Goal: Task Accomplishment & Management: Manage account settings

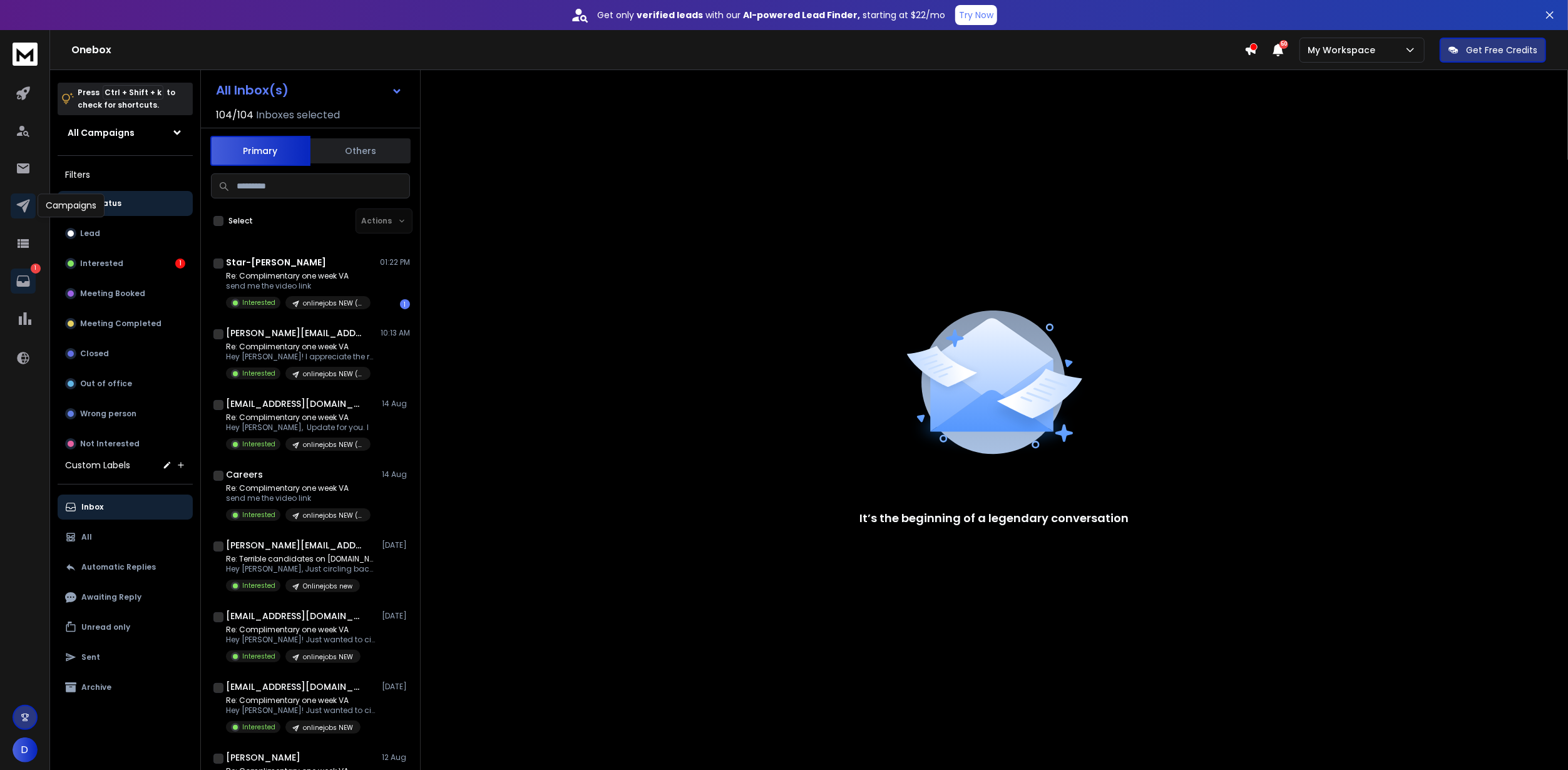
click at [23, 204] on icon at bounding box center [23, 206] width 13 height 13
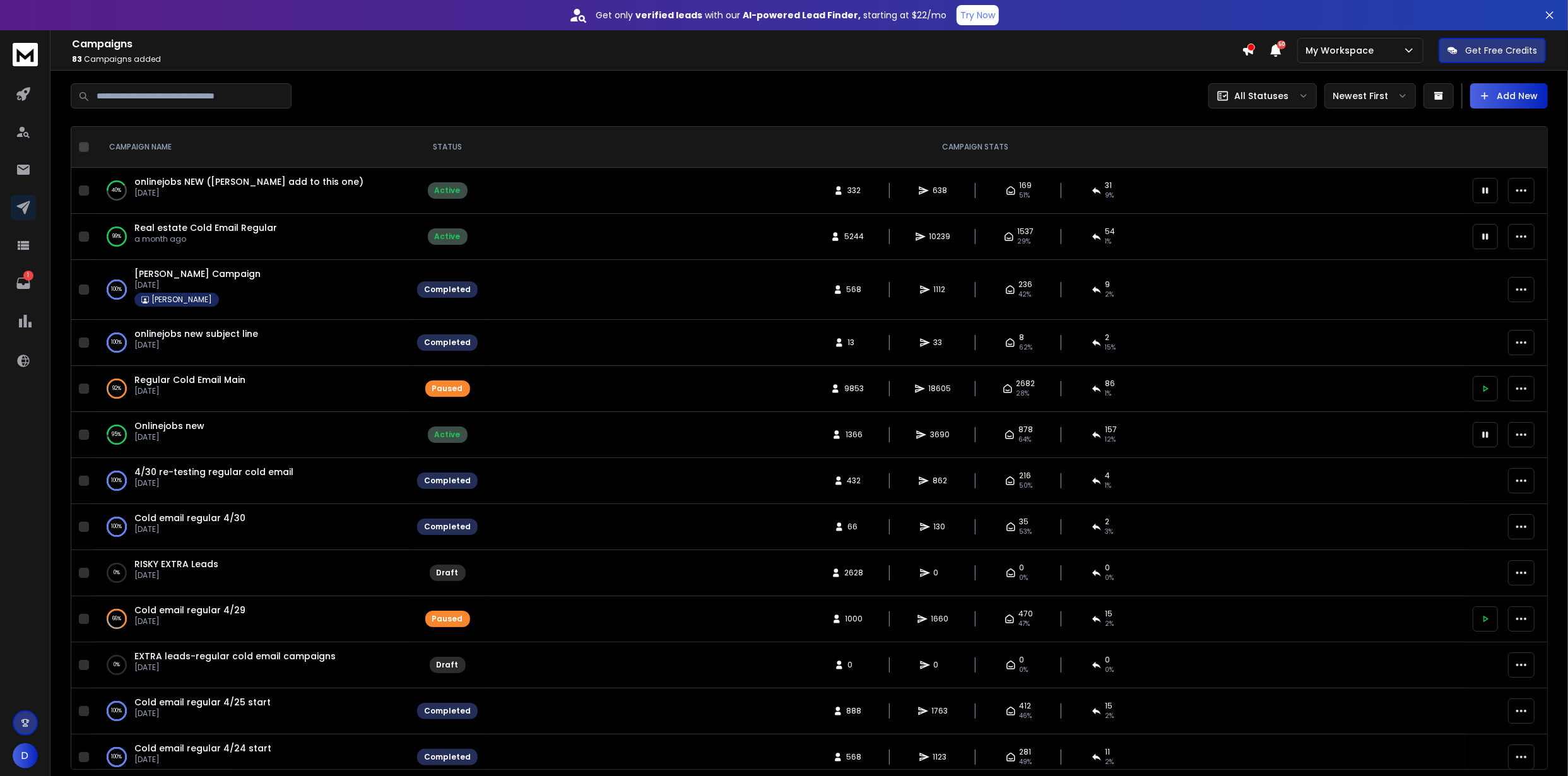
click at [253, 196] on p "[DATE]" at bounding box center [249, 193] width 229 height 10
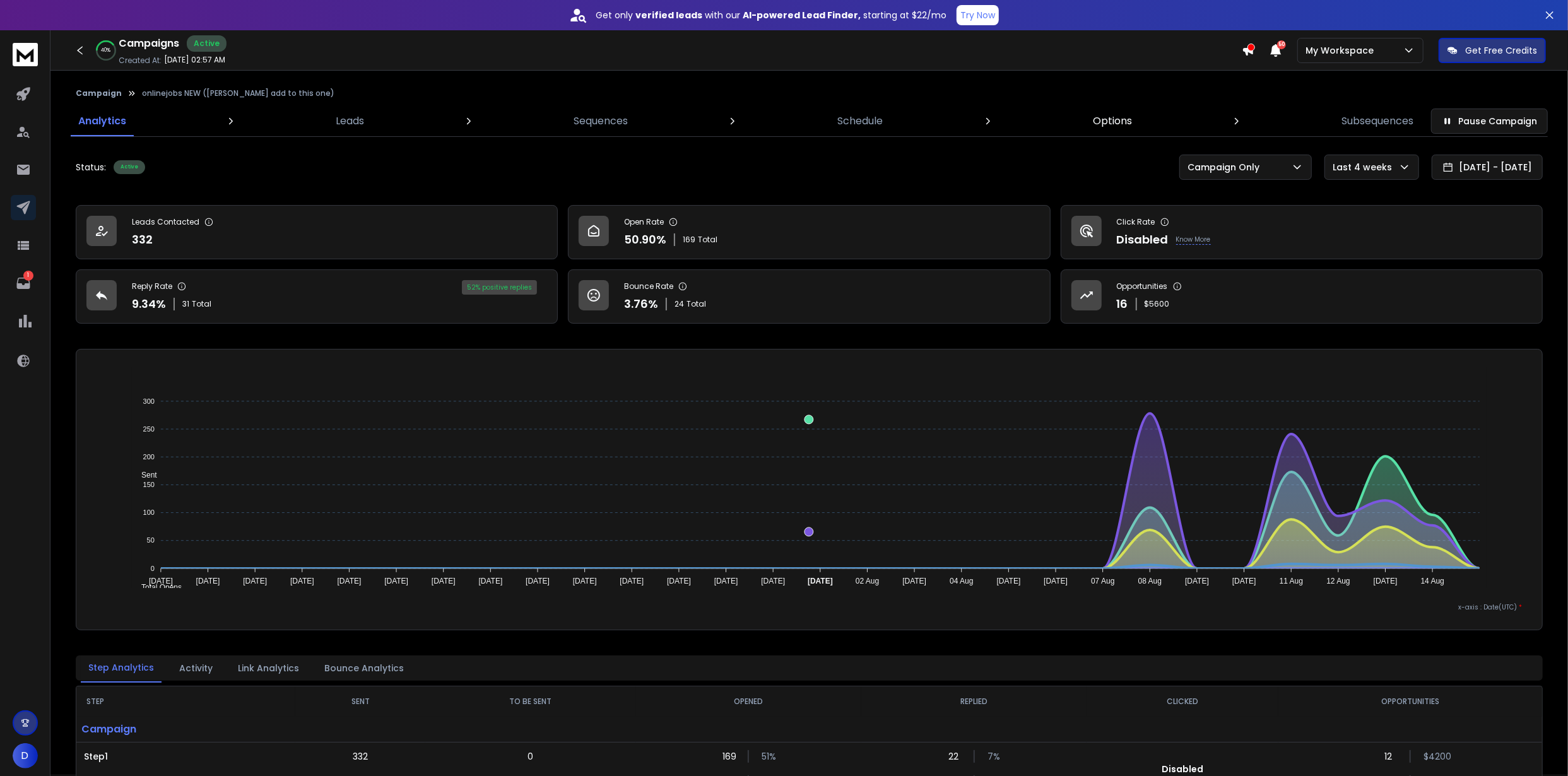
click at [1115, 119] on p "Options" at bounding box center [1112, 121] width 39 height 15
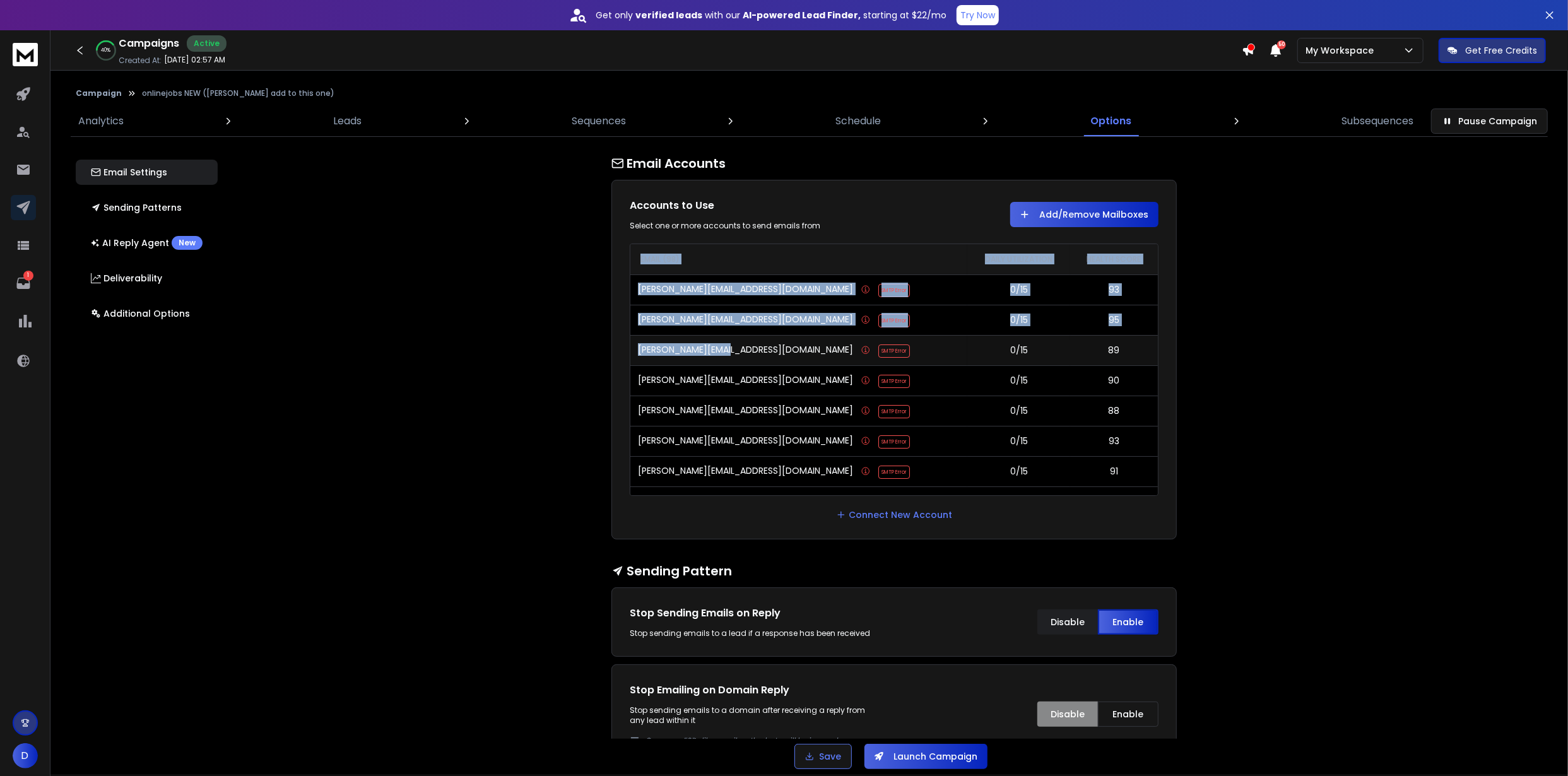
drag, startPoint x: 619, startPoint y: 289, endPoint x: 723, endPoint y: 362, distance: 127.1
click at [723, 362] on div "Accounts to Use Select one or more accounts to send emails from Add/Remove Mail…" at bounding box center [894, 359] width 566 height 359
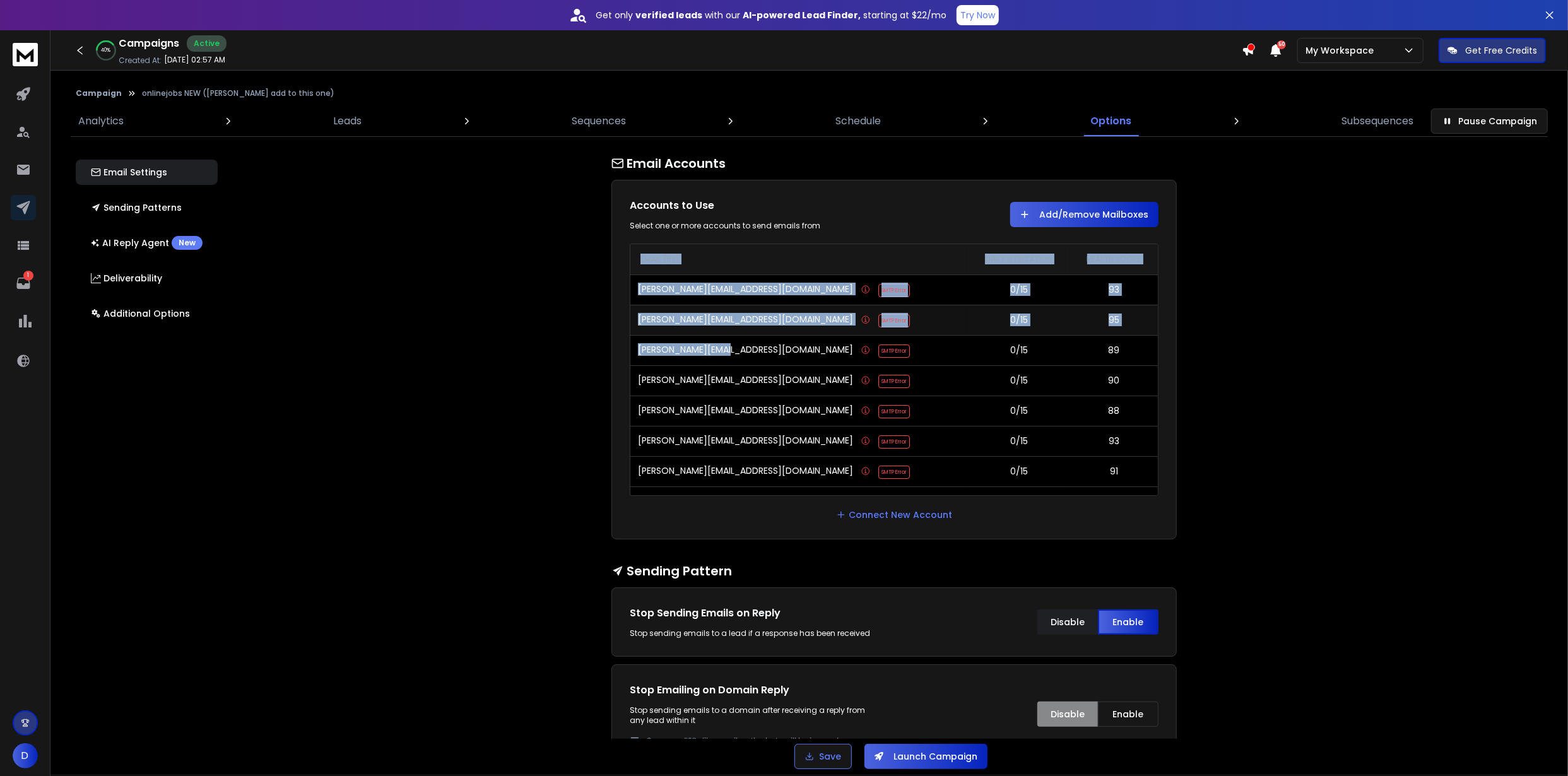
drag, startPoint x: 661, startPoint y: 331, endPoint x: 657, endPoint y: 326, distance: 6.4
click at [661, 331] on td "[PERSON_NAME][EMAIL_ADDRESS][DOMAIN_NAME] SMTP Error" at bounding box center [798, 319] width 337 height 30
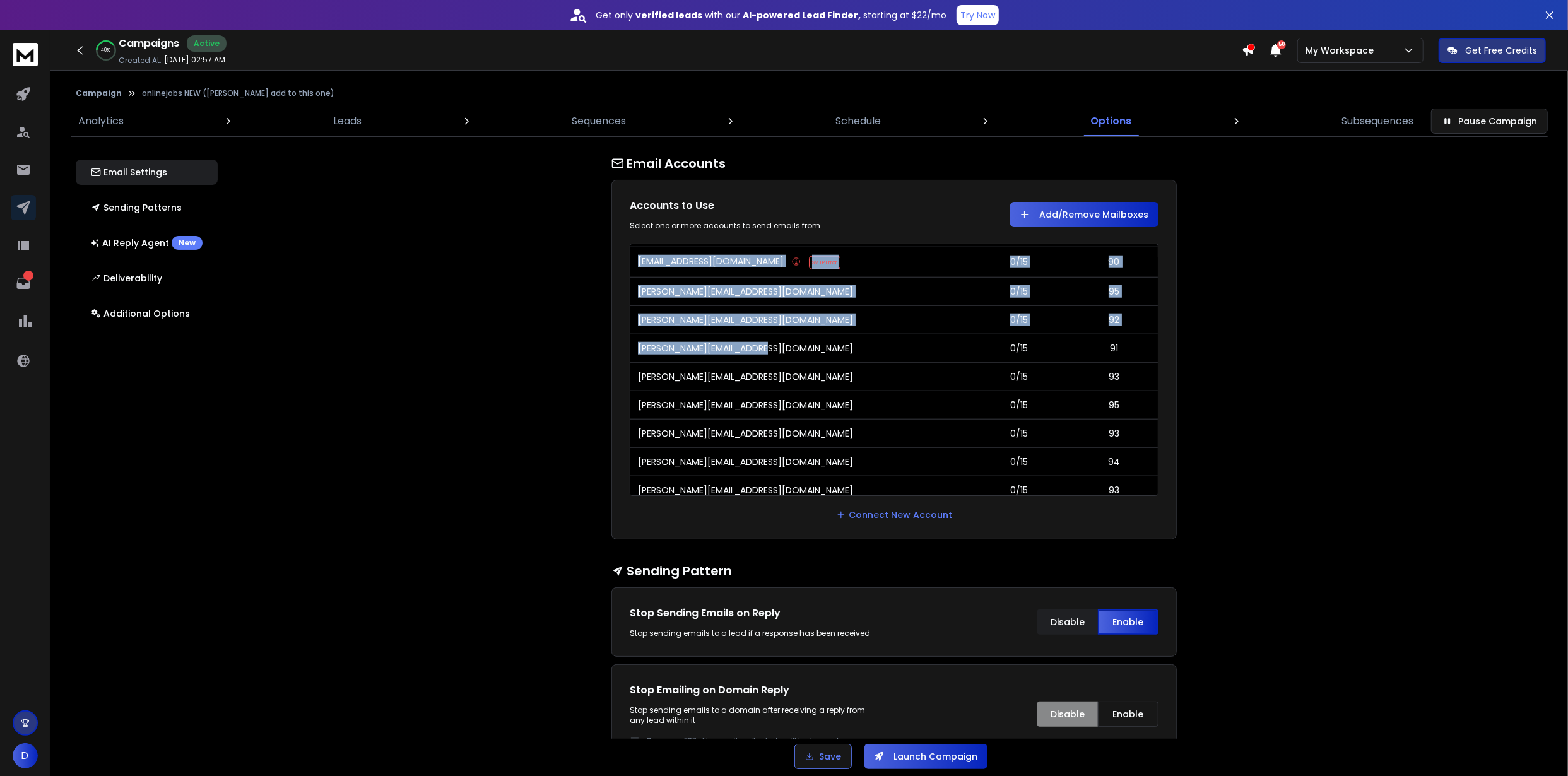
scroll to position [1262, 0]
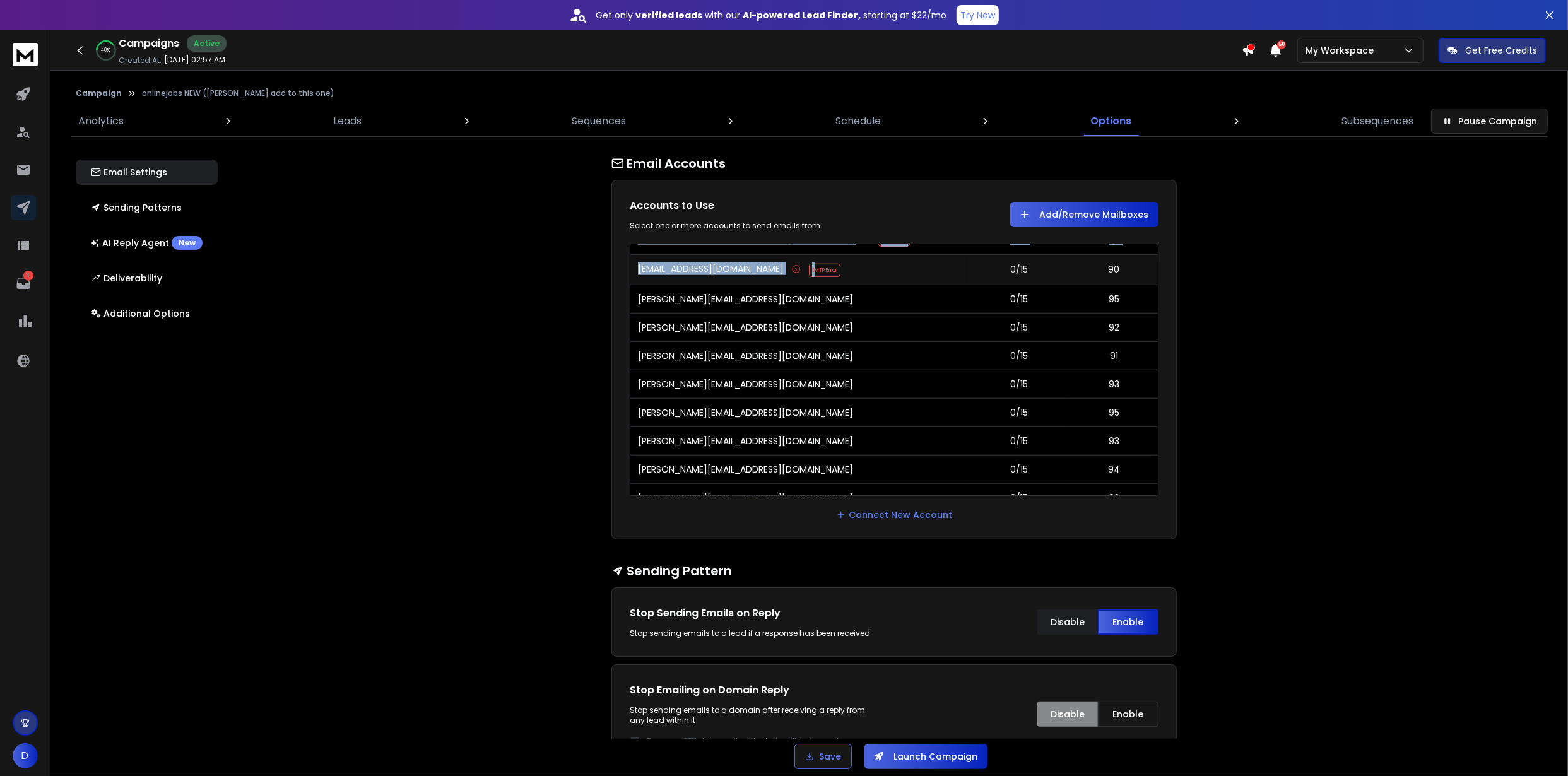
drag, startPoint x: 640, startPoint y: 291, endPoint x: 786, endPoint y: 280, distance: 146.4
click at [786, 280] on div "Accounts to Use Select one or more accounts to send emails from Add/Remove Mail…" at bounding box center [894, 359] width 566 height 359
copy table "EMAIL (98) DAILY UTILIZATION HEALTH SCORE [PERSON_NAME][EMAIL_ADDRESS][DOMAIN_N…"
